Goal: Information Seeking & Learning: Check status

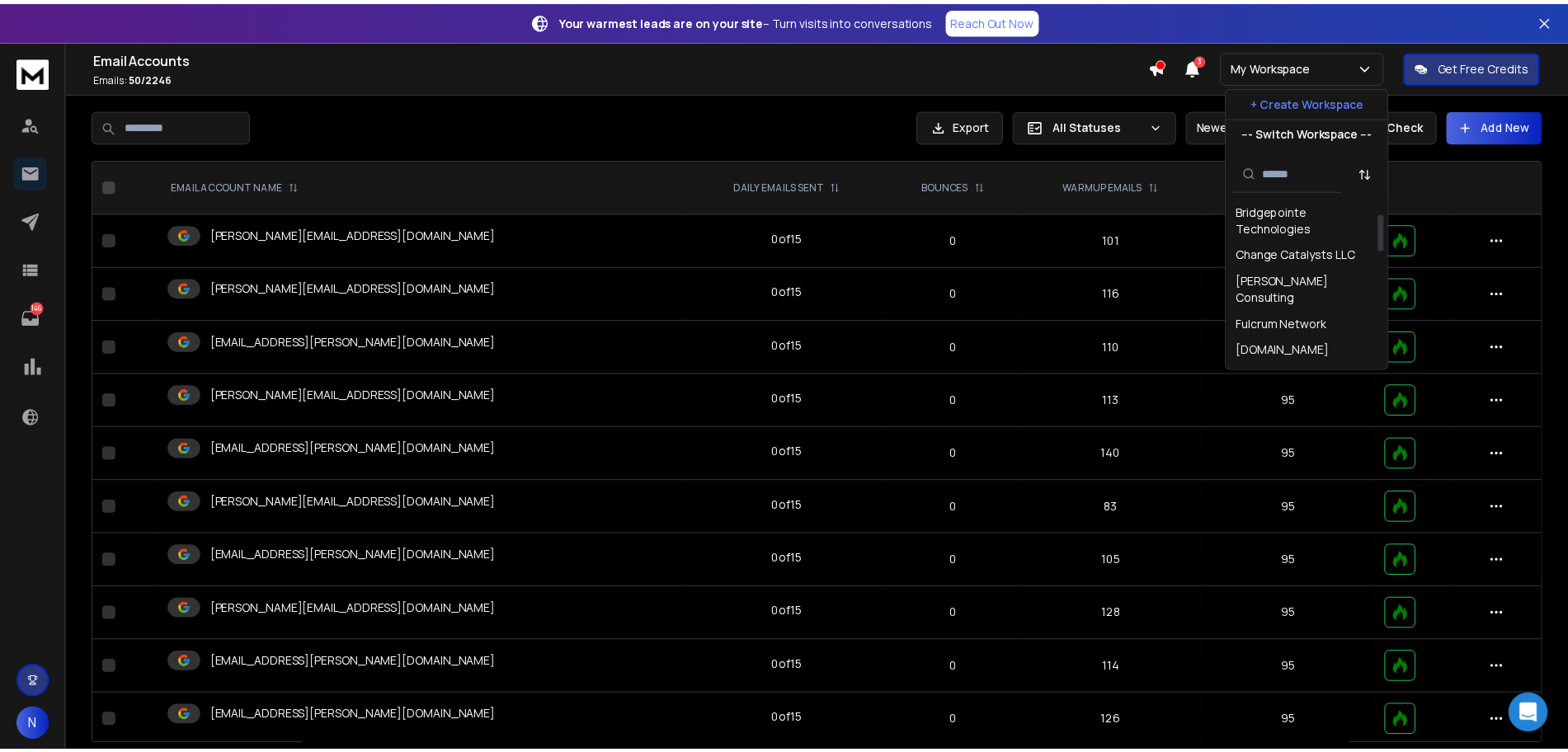
scroll to position [171, 0]
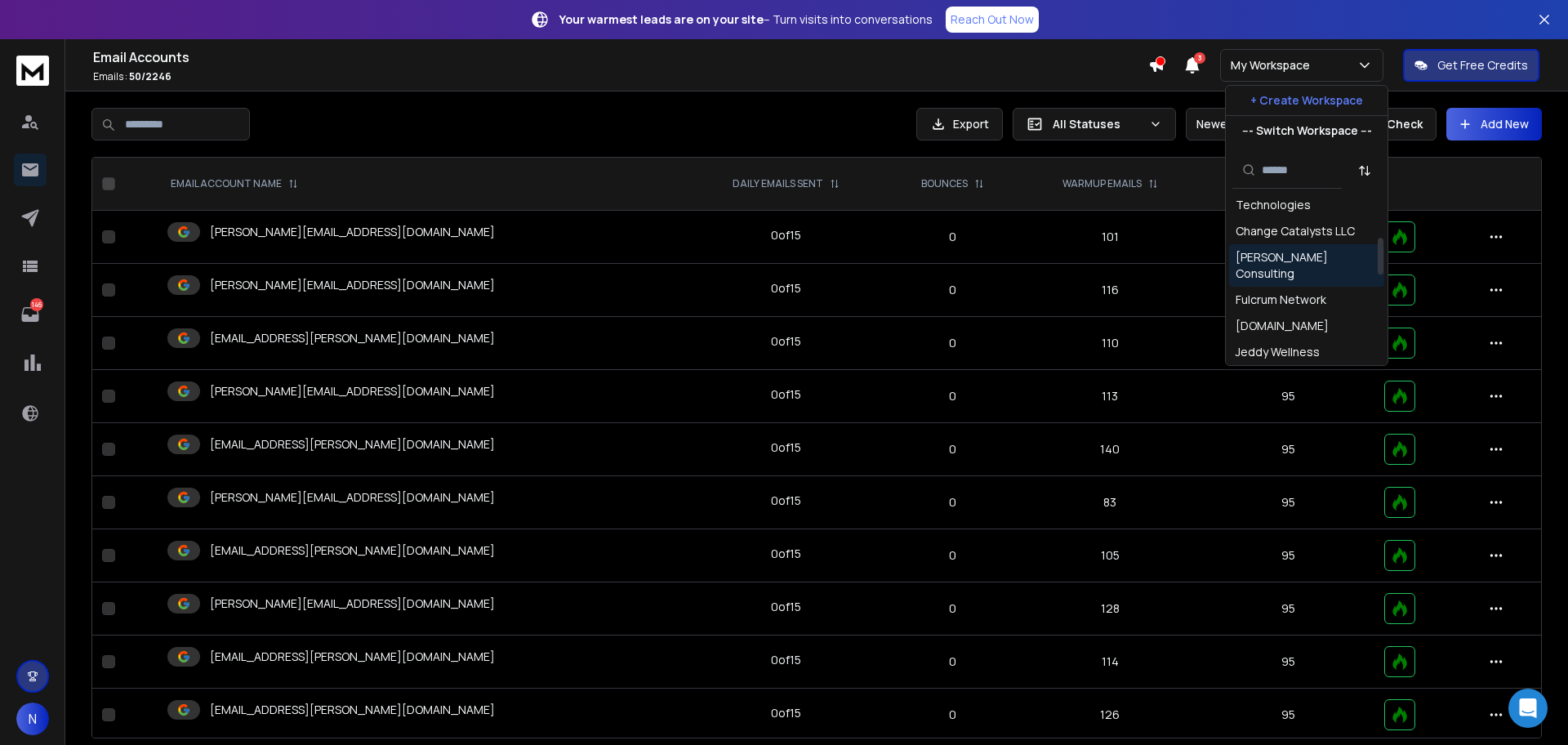
click at [1322, 249] on div "[PERSON_NAME] Consulting" at bounding box center [1307, 265] width 142 height 32
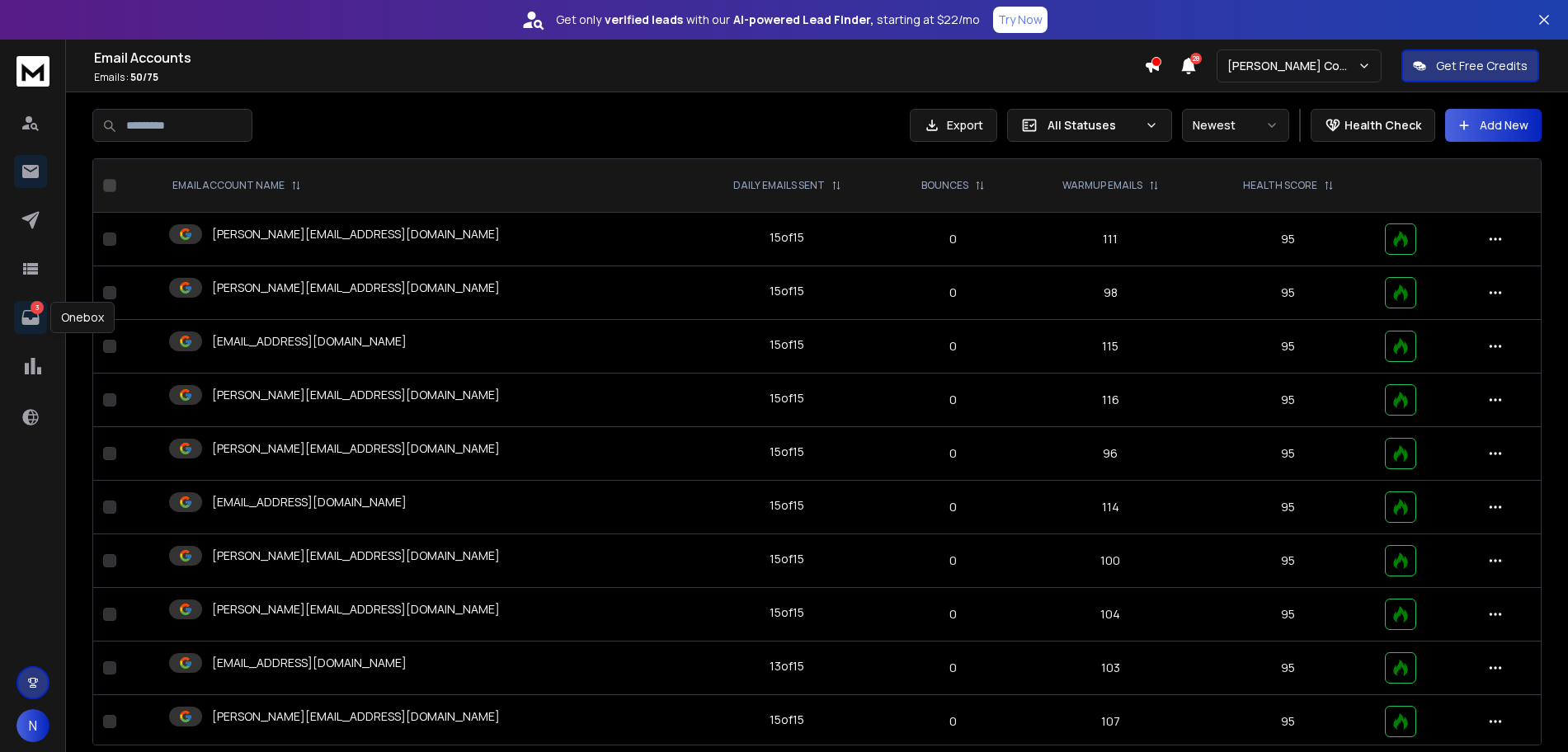
click at [43, 311] on link "3" at bounding box center [31, 317] width 33 height 33
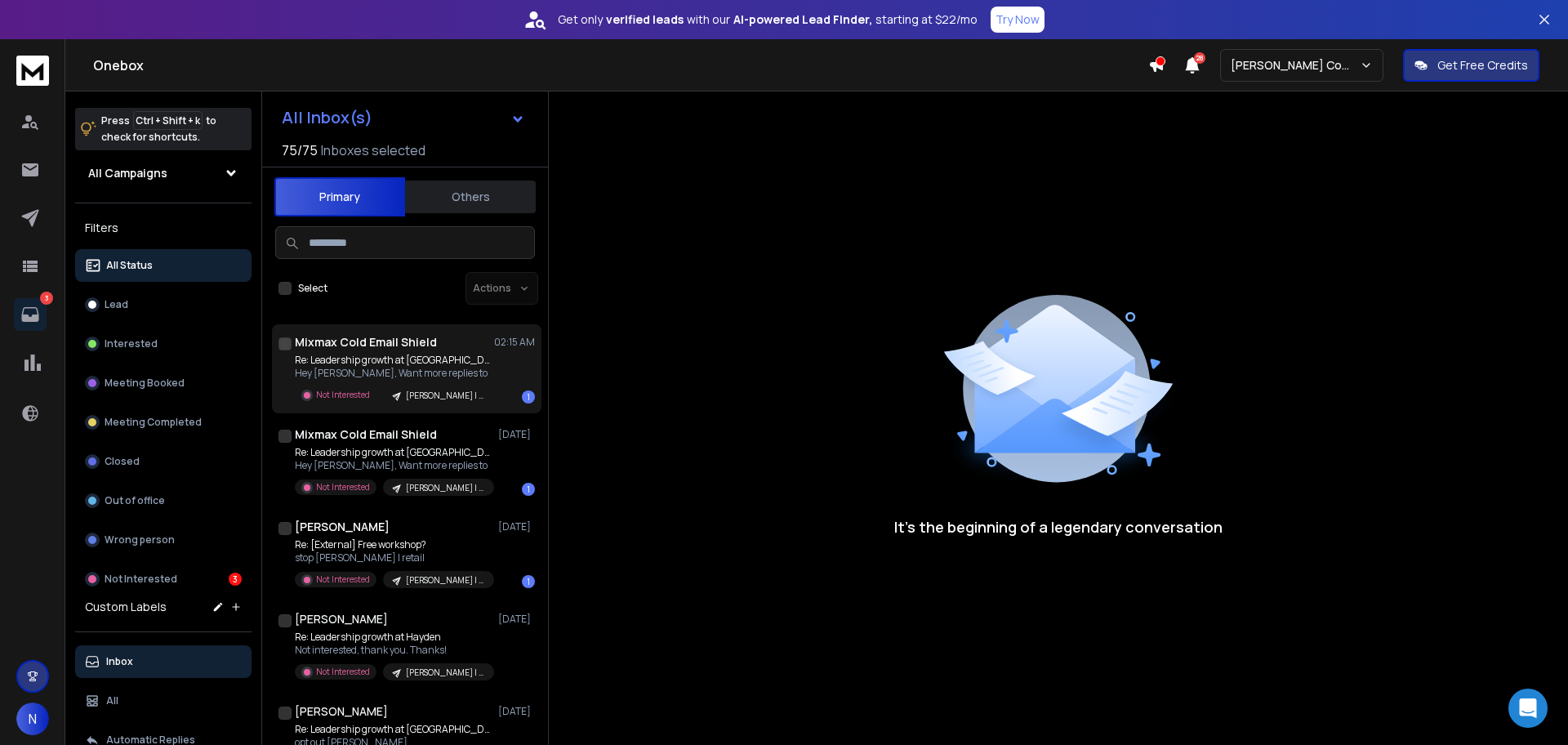
drag, startPoint x: 419, startPoint y: 326, endPoint x: 400, endPoint y: 328, distance: 19.1
click at [419, 328] on div "Mixmax Cold Email Shield 02:15 AM Re: Leadership growth at Cardon Hey Fernando,…" at bounding box center [407, 369] width 270 height 89
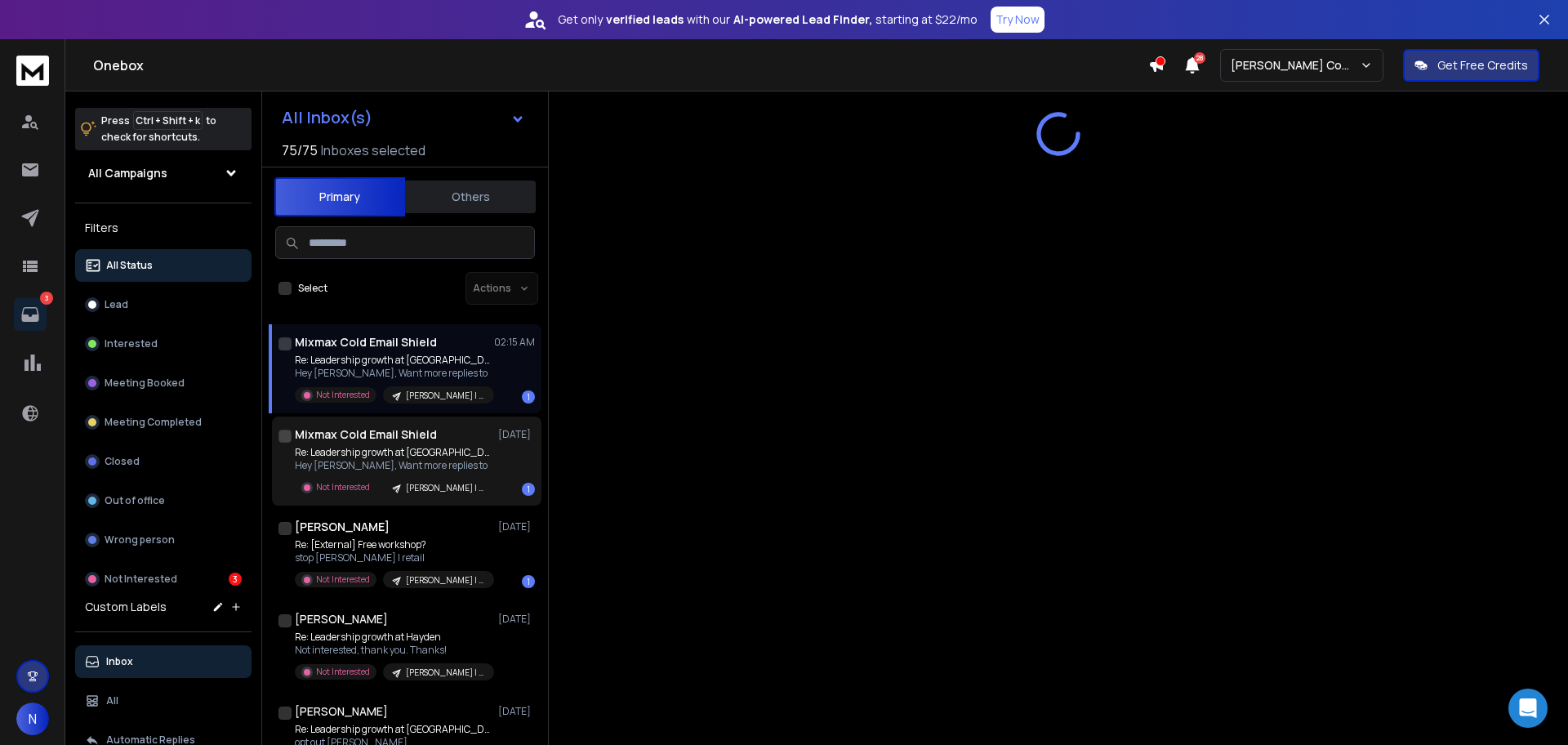
click at [423, 459] on p "Hey Fernando, Want more replies to" at bounding box center [393, 466] width 196 height 13
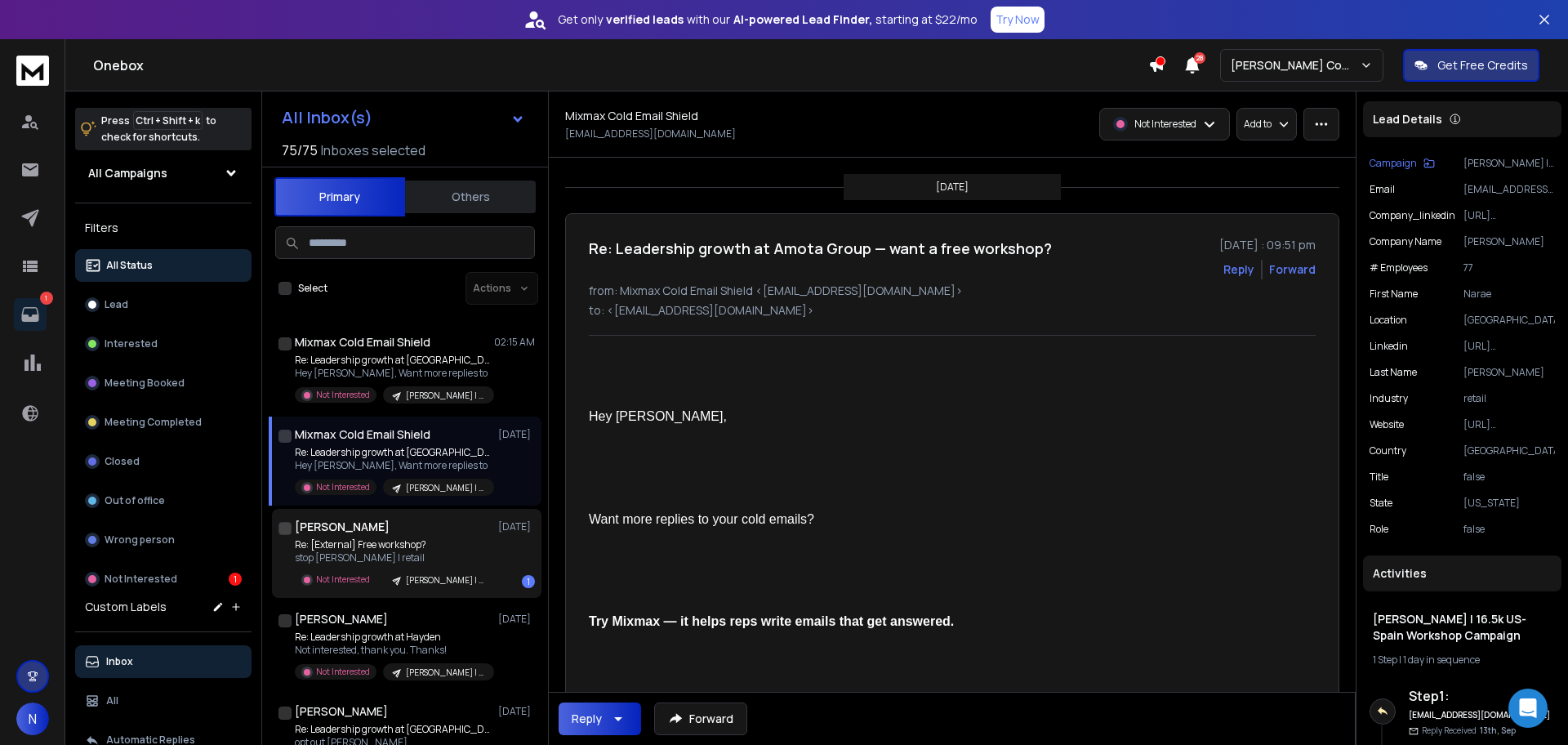
click at [460, 553] on p "stop mark selig | retail" at bounding box center [393, 558] width 196 height 13
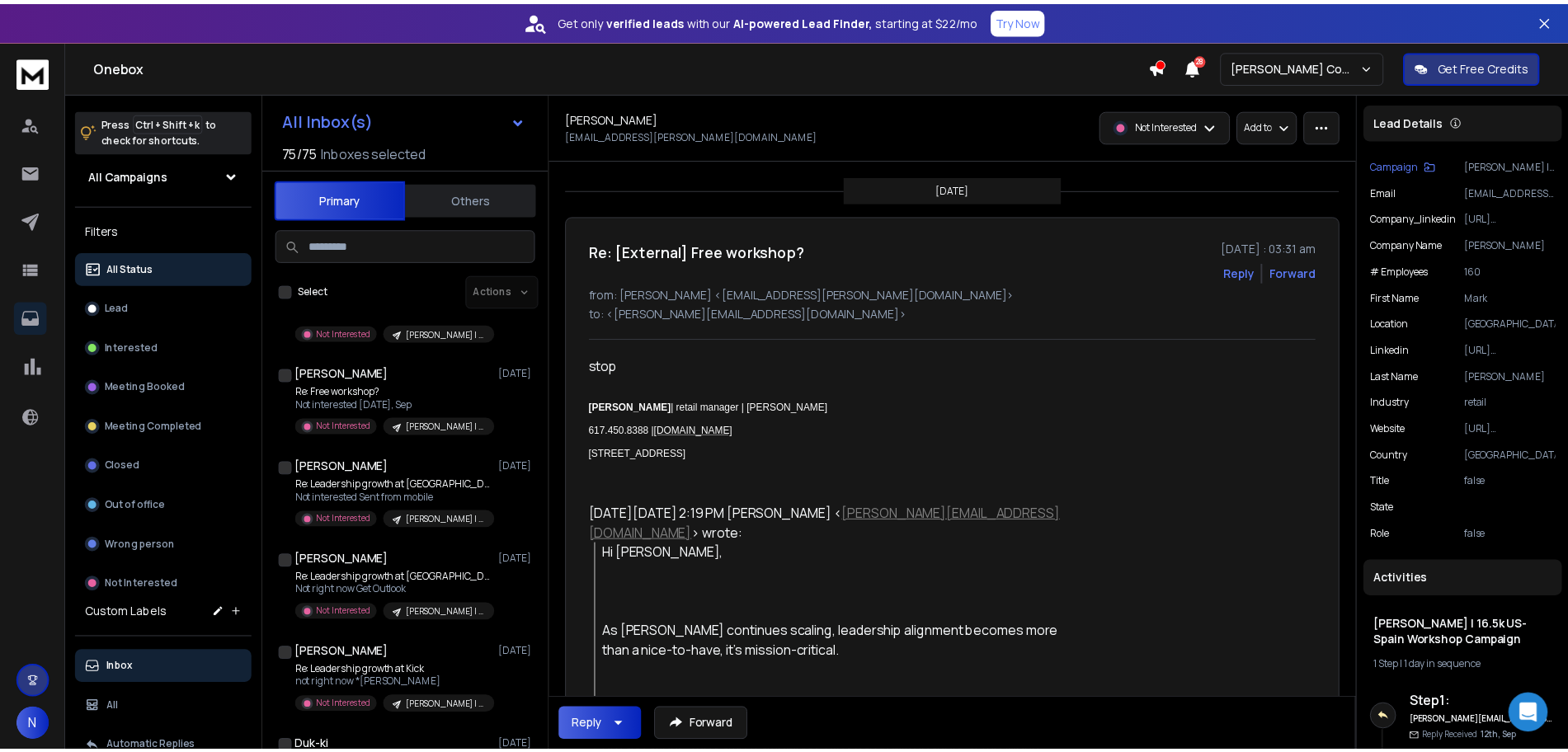
scroll to position [460, 0]
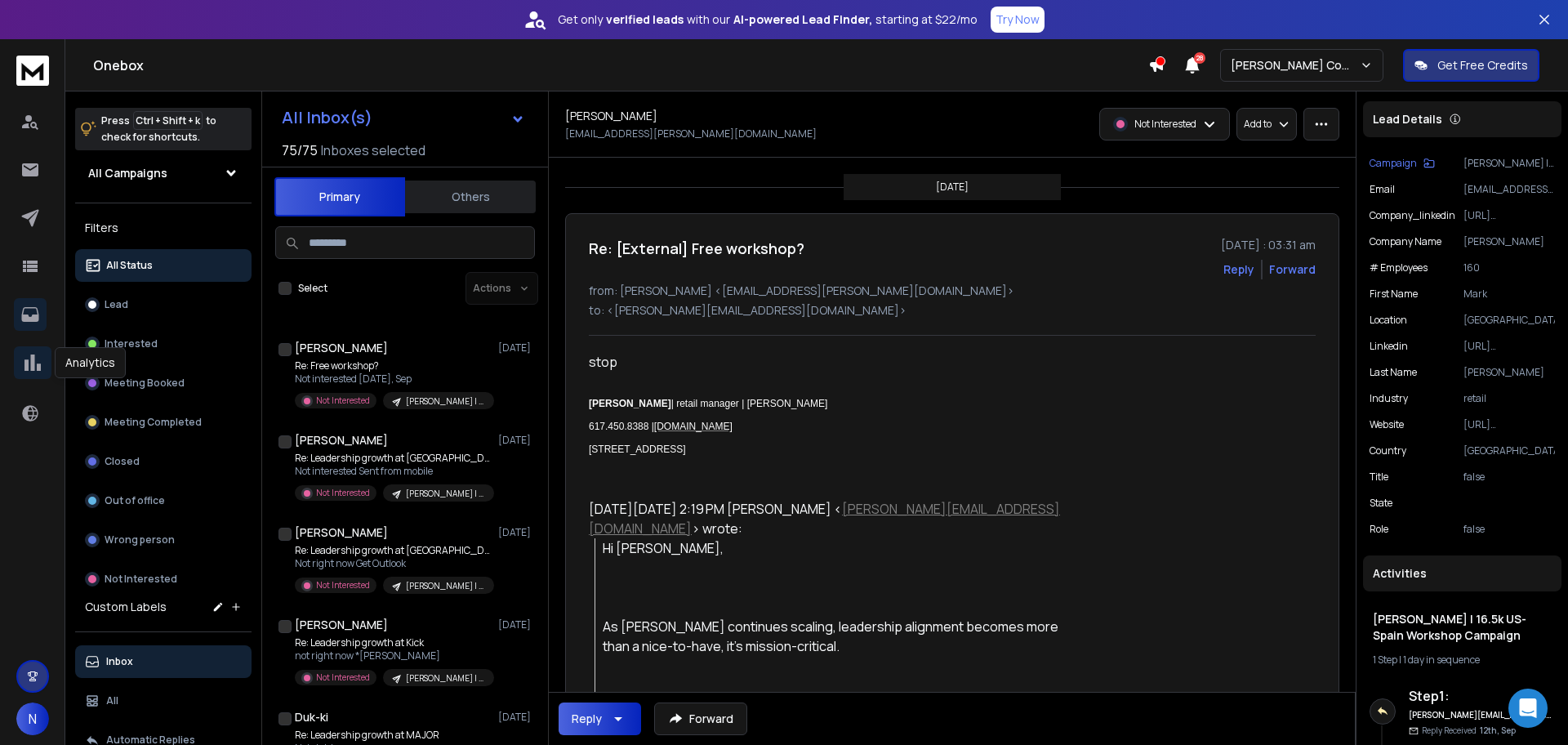
click at [15, 351] on link at bounding box center [33, 363] width 38 height 38
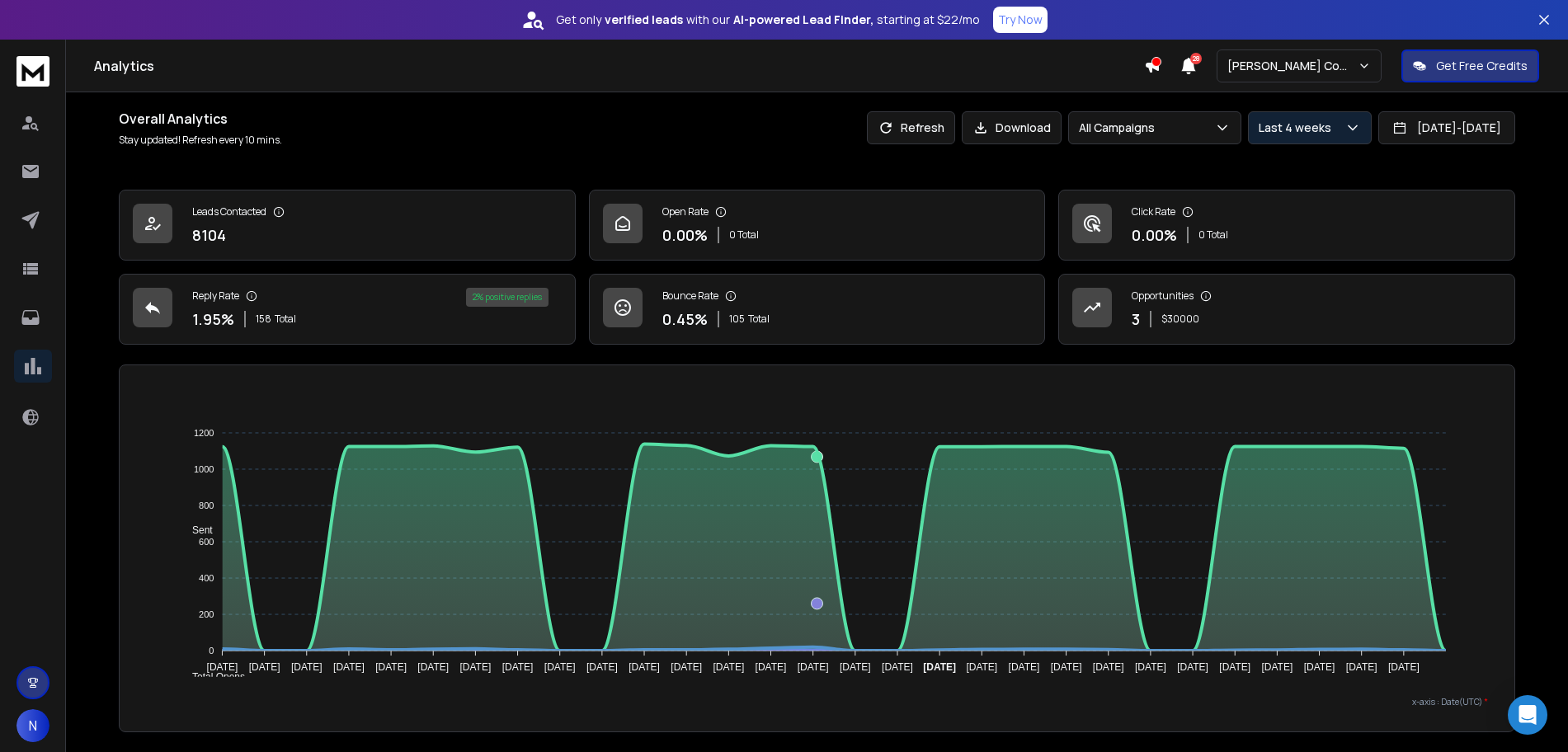
click at [1262, 115] on button "Last 4 weeks" at bounding box center [1309, 127] width 124 height 33
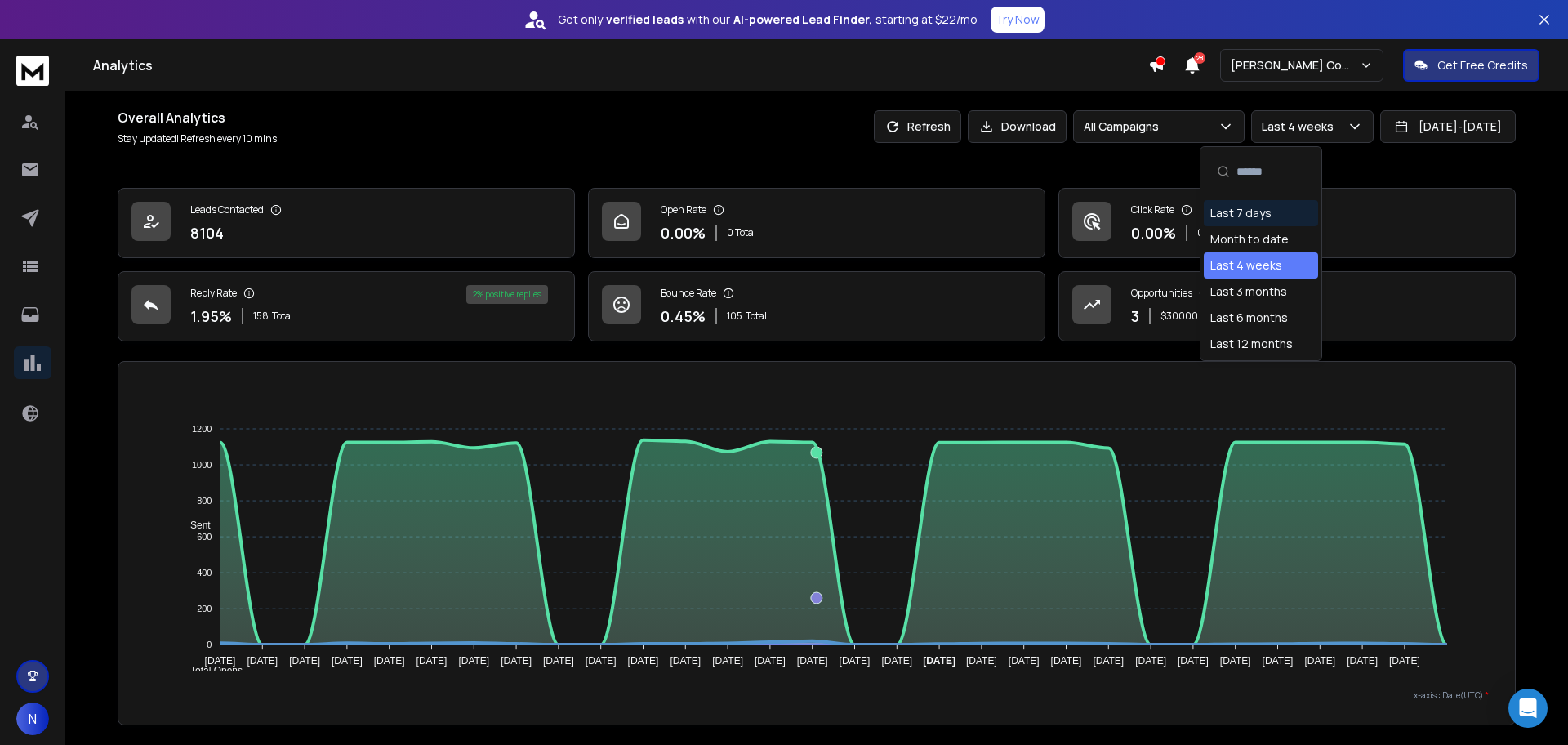
click at [1247, 207] on div "Last 7 days" at bounding box center [1241, 213] width 62 height 16
